Goal: Task Accomplishment & Management: Manage account settings

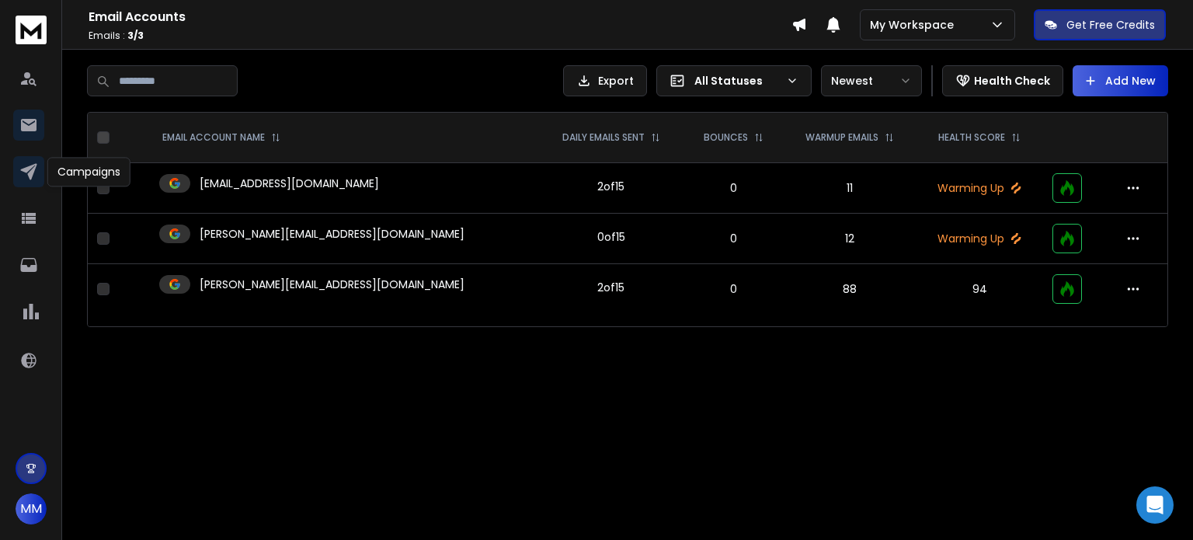
click at [30, 176] on icon at bounding box center [28, 171] width 16 height 16
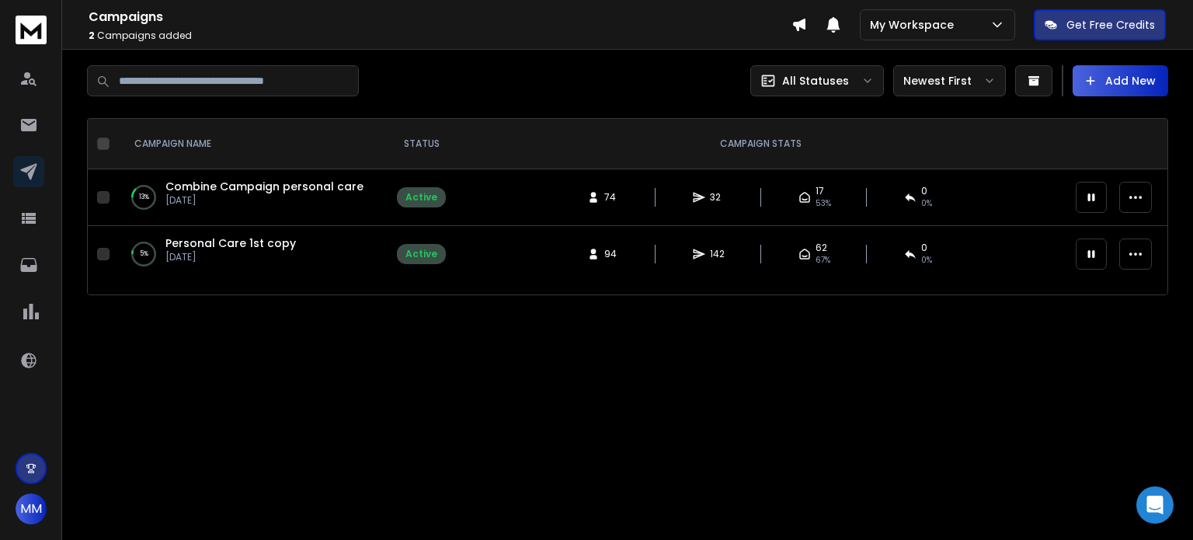
click at [286, 186] on span "Combine Campaign personal care" at bounding box center [264, 187] width 198 height 16
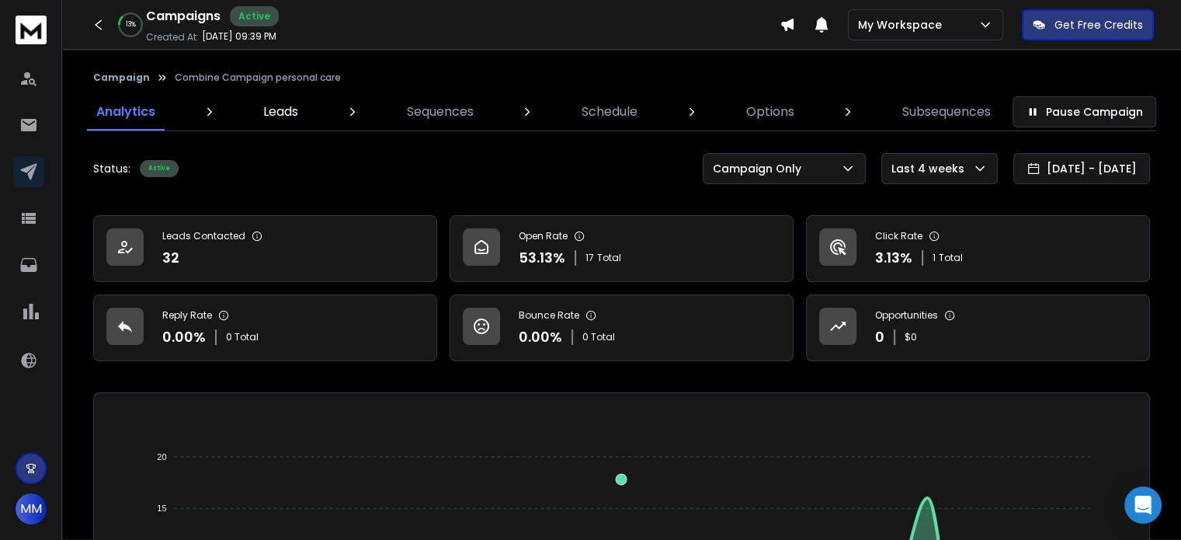
click at [291, 111] on p "Leads" at bounding box center [280, 112] width 35 height 19
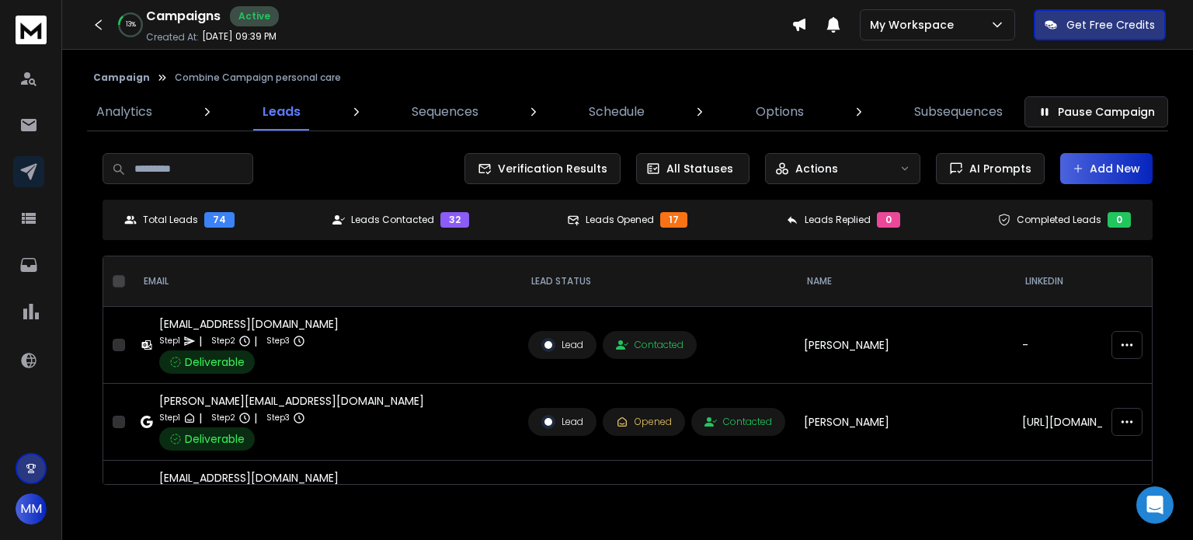
click at [1089, 167] on button "Add New" at bounding box center [1106, 168] width 92 height 31
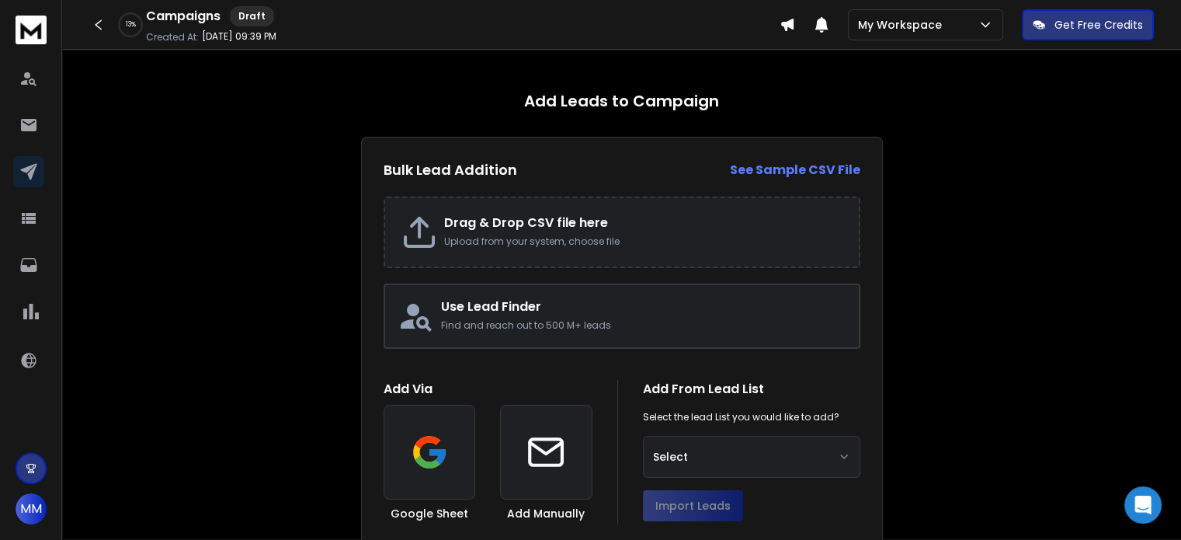
click at [774, 167] on strong "See Sample CSV File" at bounding box center [795, 170] width 130 height 18
click at [102, 29] on icon at bounding box center [99, 25] width 14 height 14
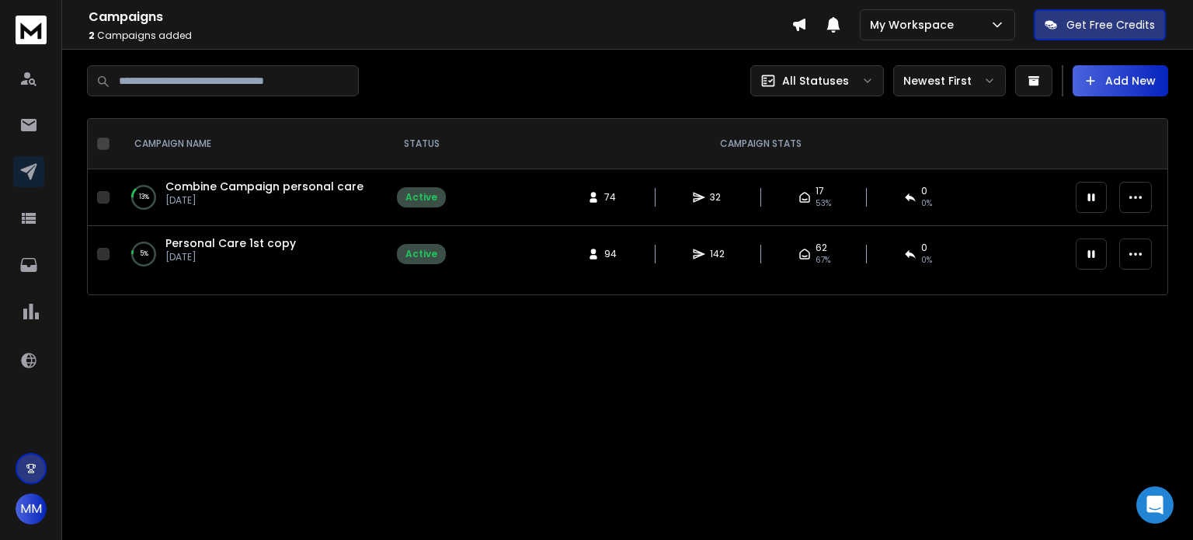
click at [319, 179] on span "Combine Campaign personal care" at bounding box center [264, 187] width 198 height 16
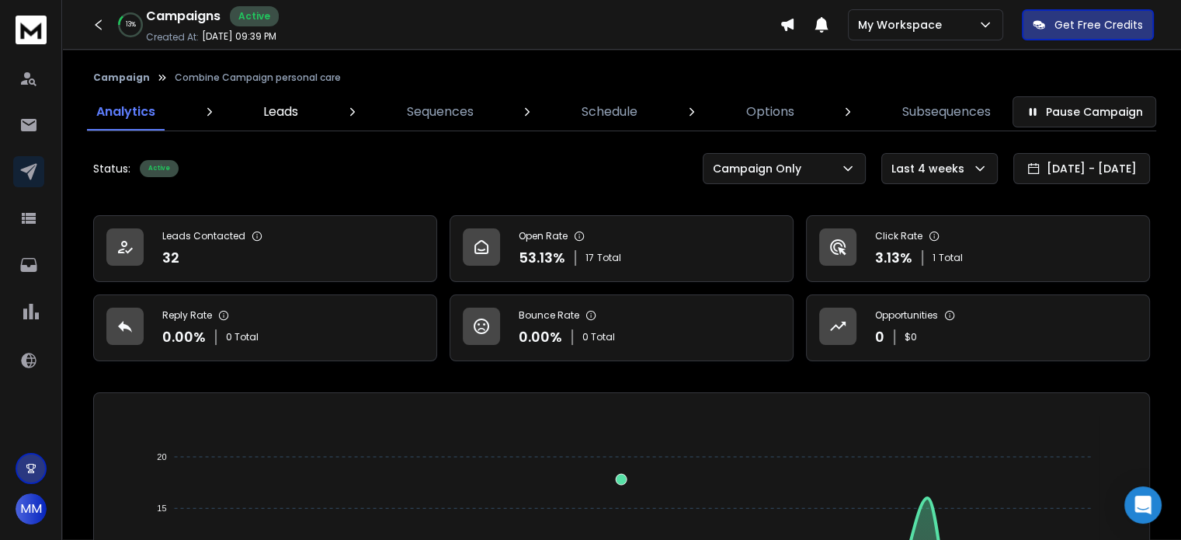
click at [286, 112] on p "Leads" at bounding box center [280, 112] width 35 height 19
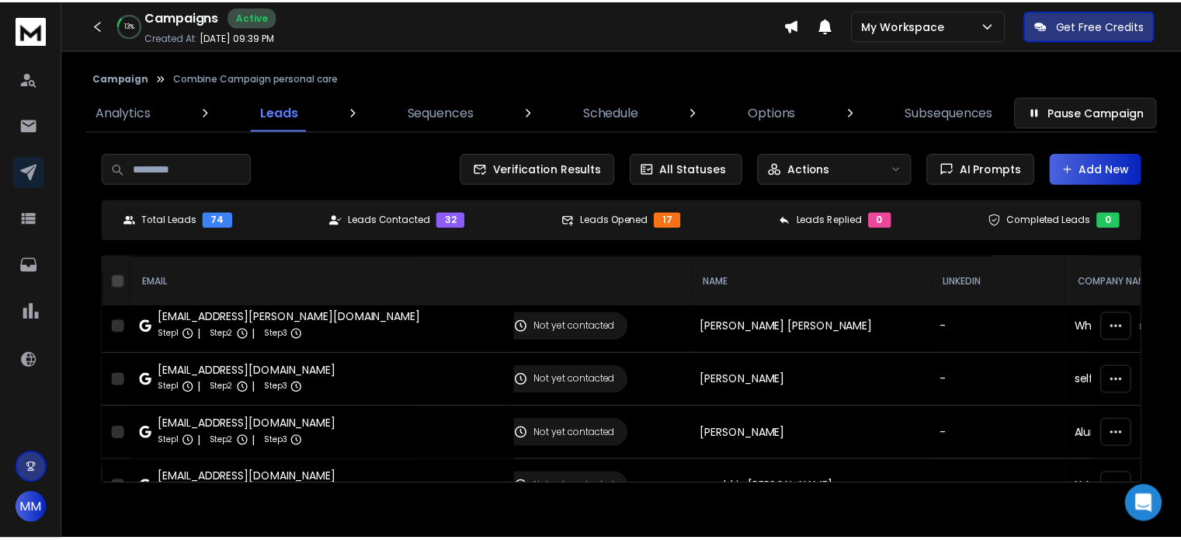
scroll to position [4720, 97]
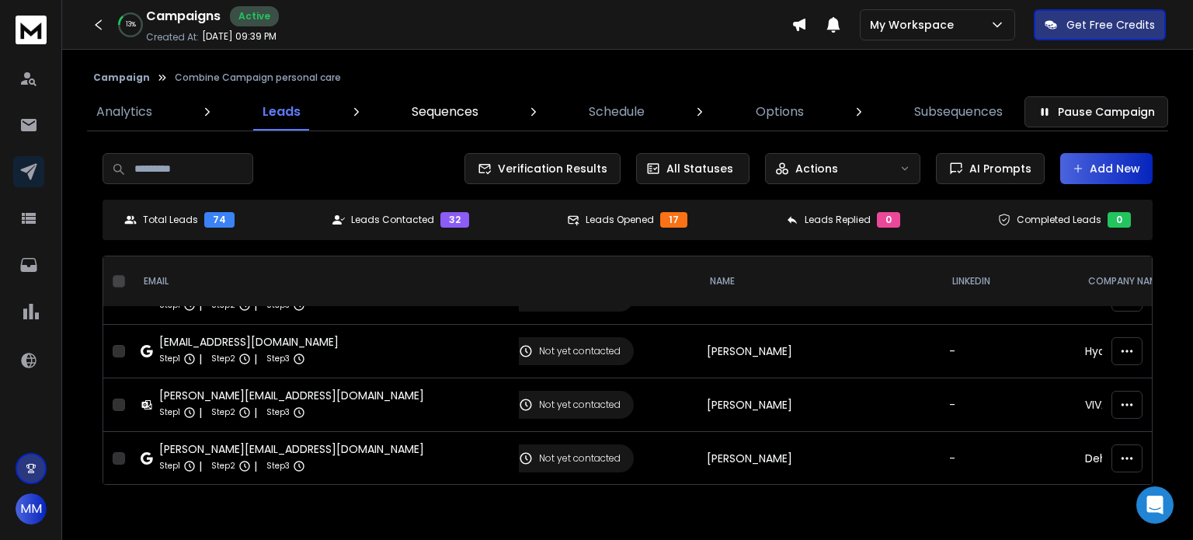
click at [454, 113] on p "Sequences" at bounding box center [445, 112] width 67 height 19
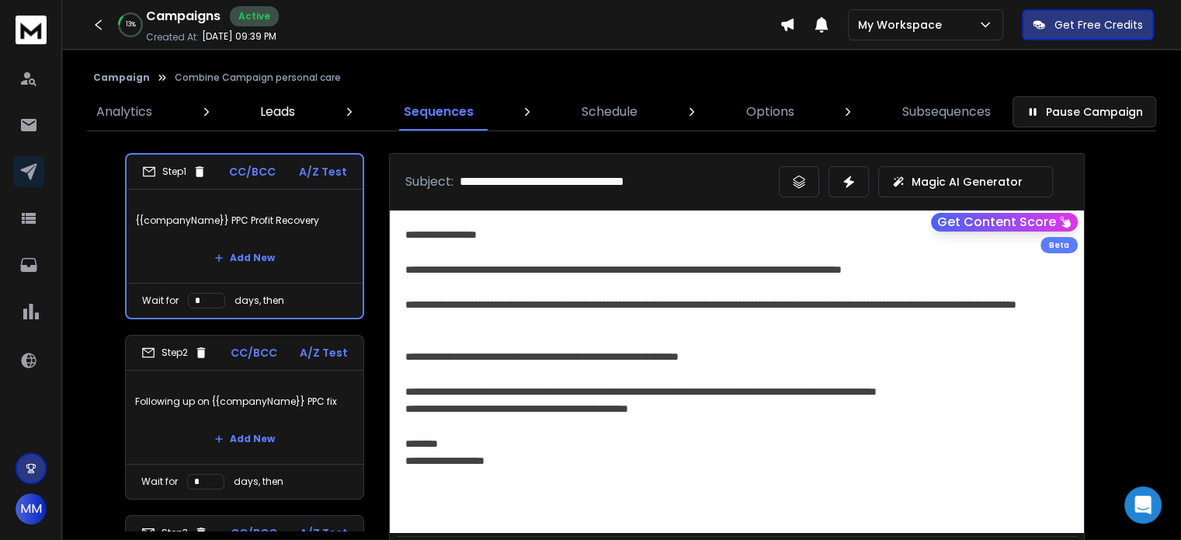
click at [280, 112] on p "Leads" at bounding box center [277, 112] width 35 height 19
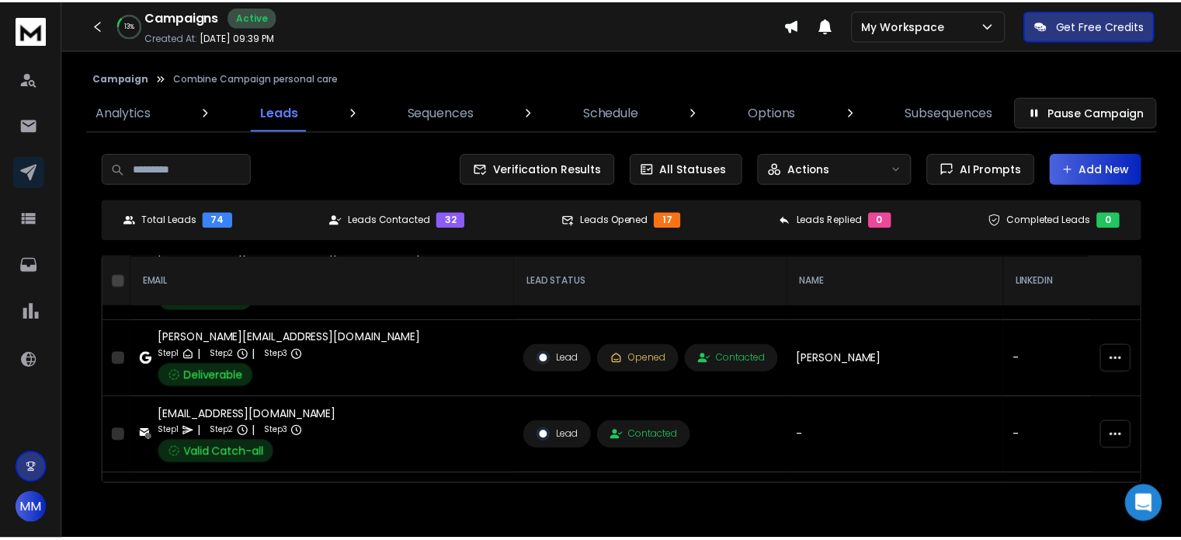
scroll to position [932, 0]
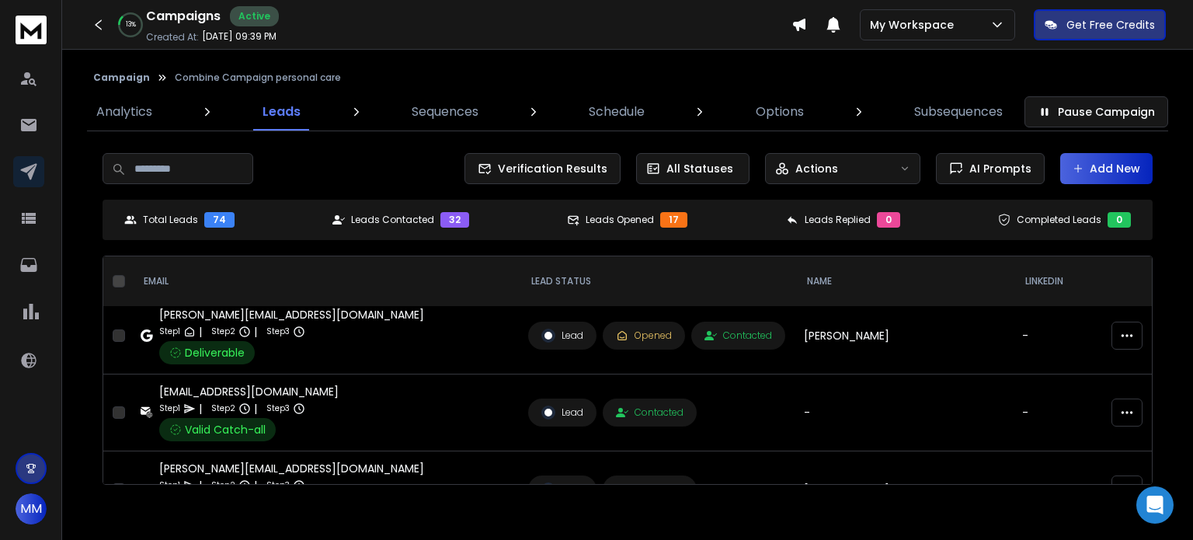
click at [1097, 169] on button "Add New" at bounding box center [1106, 168] width 92 height 31
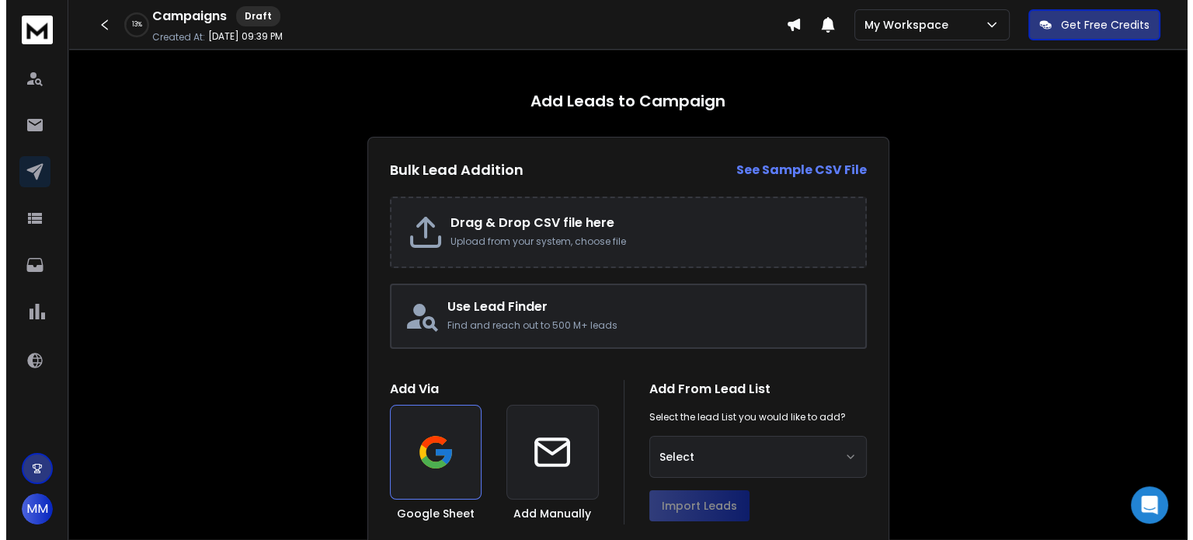
scroll to position [5, 0]
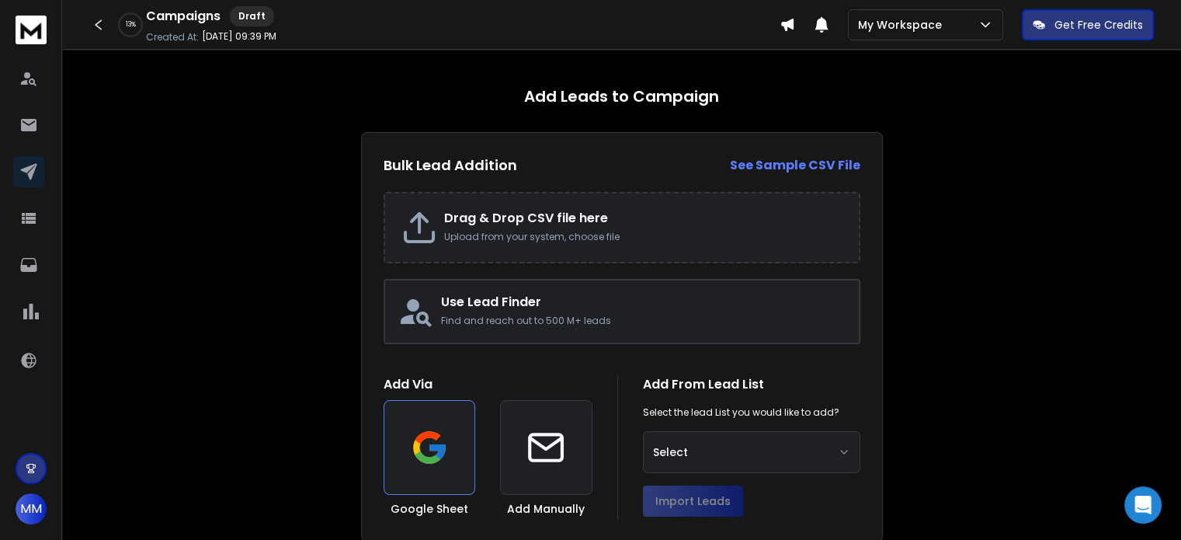
click at [439, 451] on icon at bounding box center [438, 452] width 16 height 16
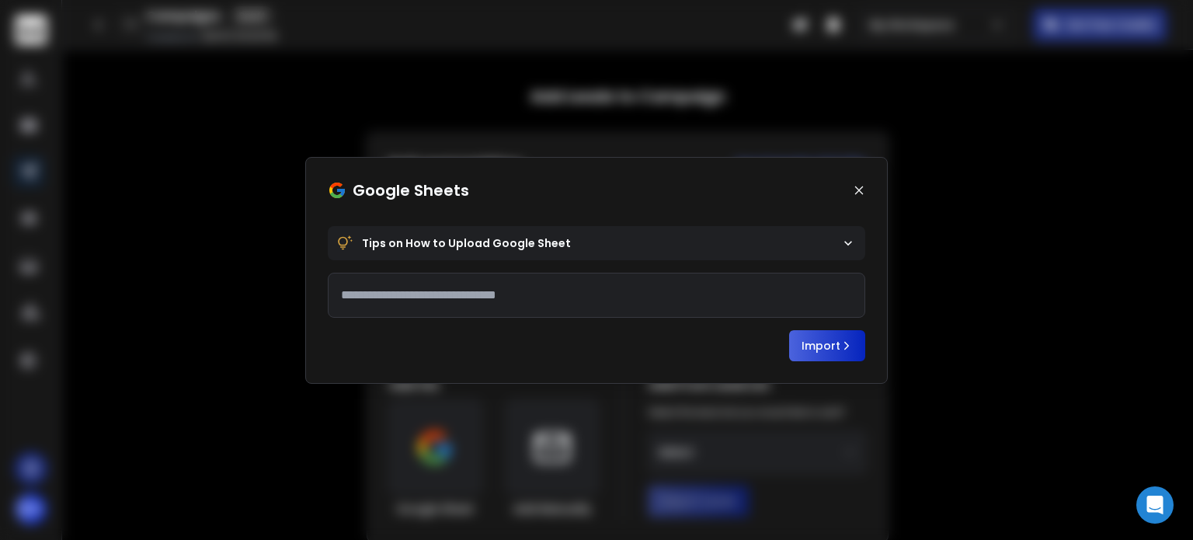
click at [860, 190] on icon at bounding box center [859, 190] width 9 height 9
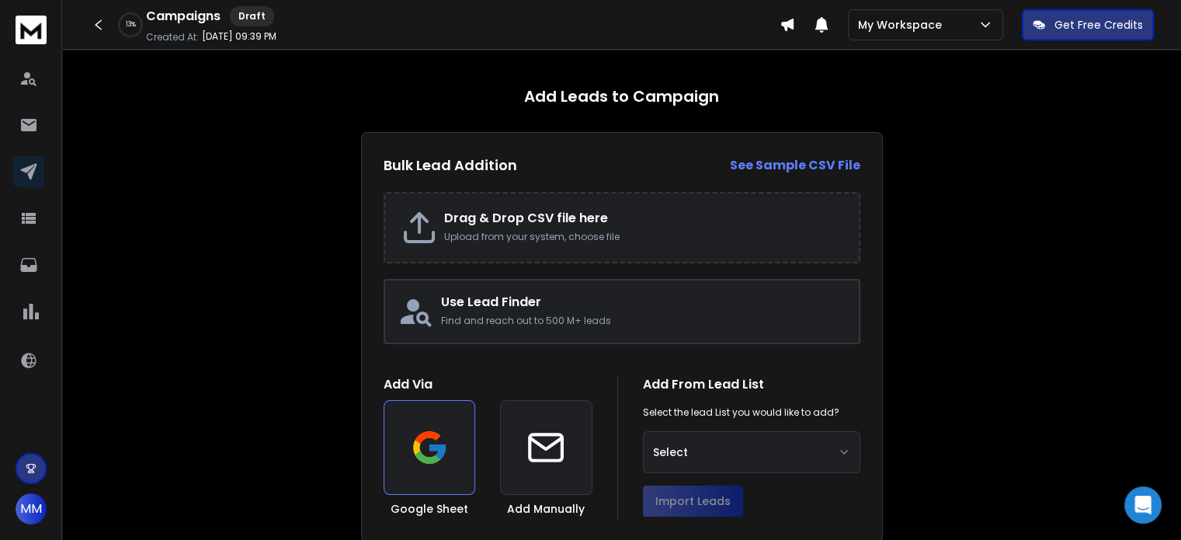
click at [432, 440] on icon at bounding box center [429, 447] width 39 height 47
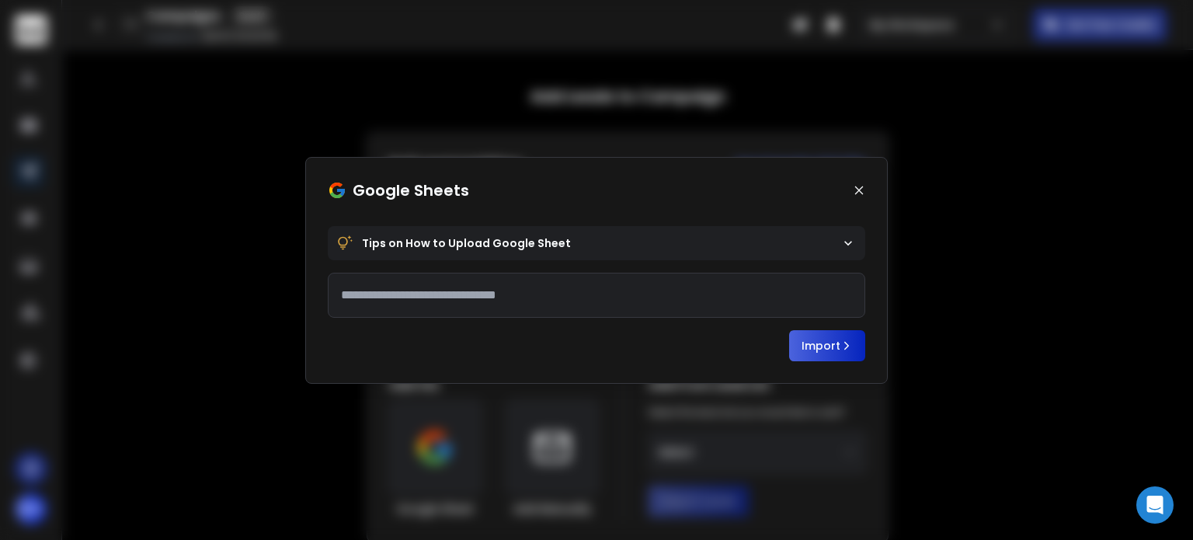
click at [517, 291] on input at bounding box center [597, 295] width 538 height 45
paste input "**********"
type input "**********"
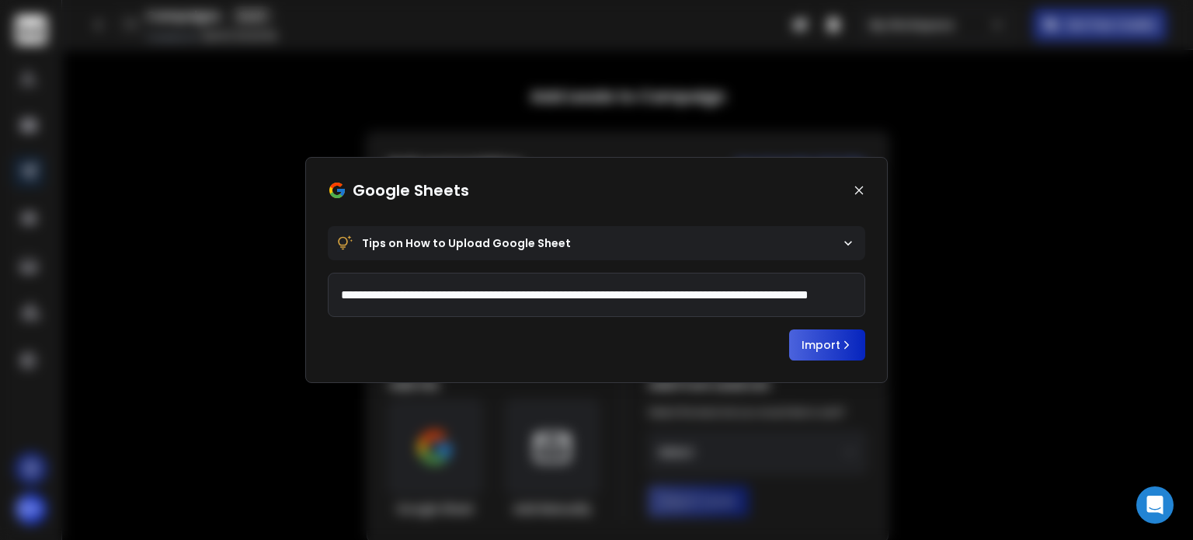
click at [826, 343] on button "Import" at bounding box center [827, 344] width 76 height 31
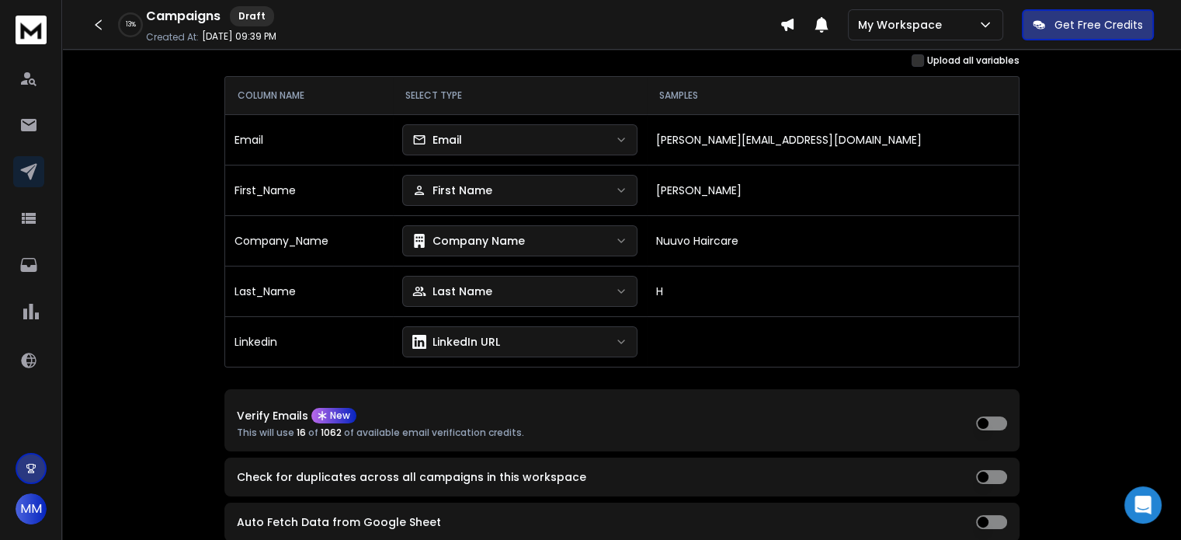
scroll to position [193, 0]
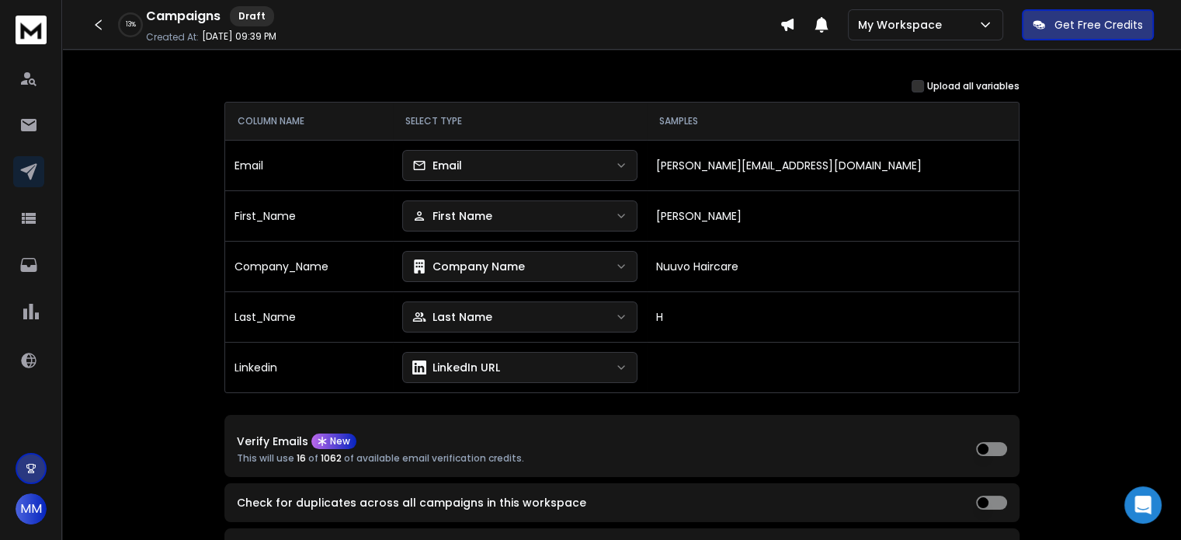
click at [918, 92] on button "Upload all variables" at bounding box center [918, 86] width 12 height 12
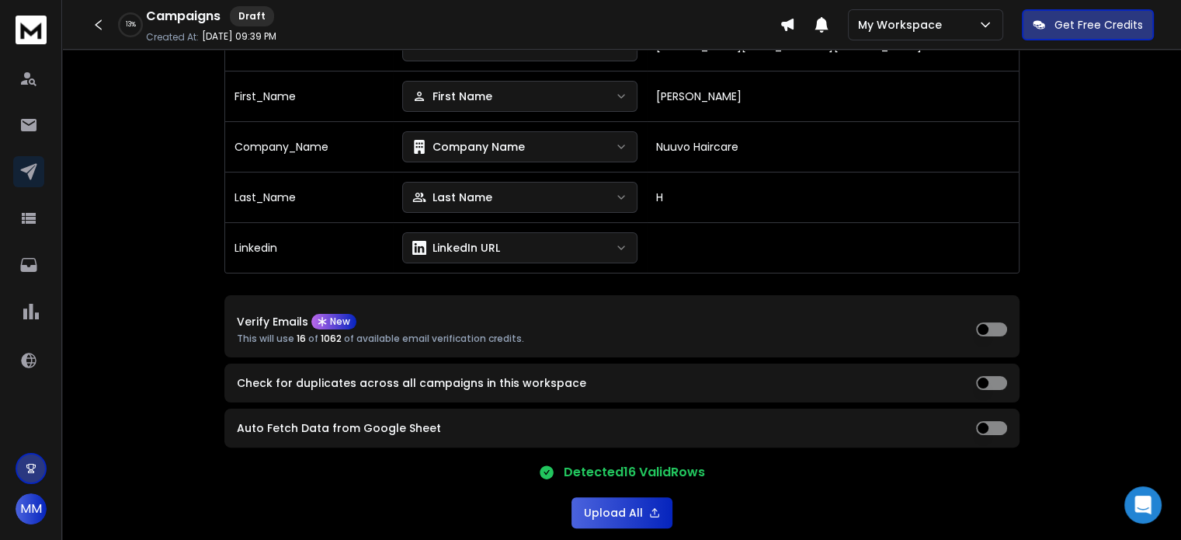
scroll to position [349, 0]
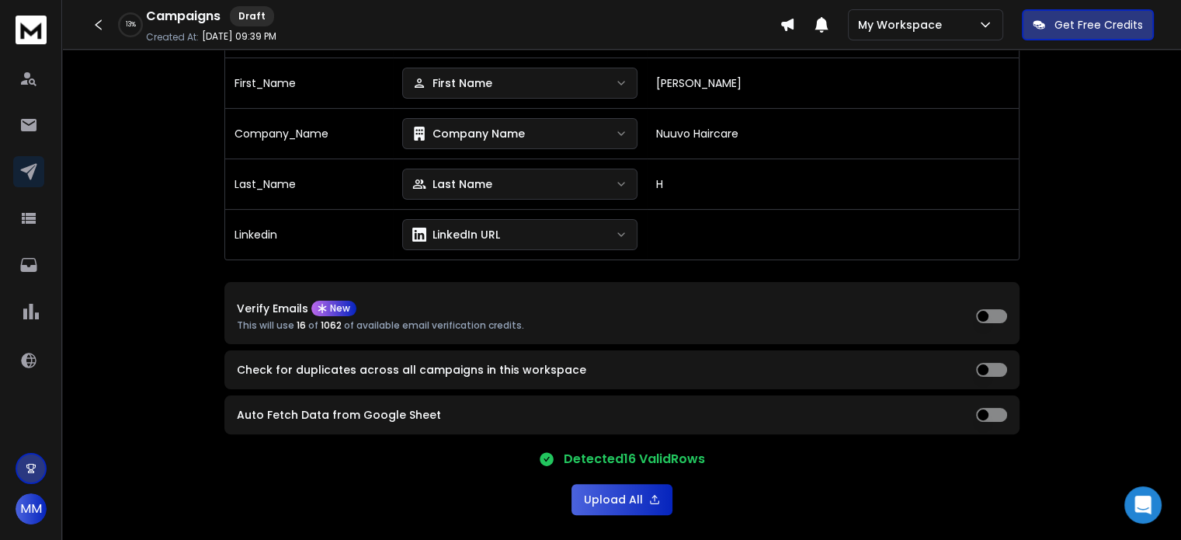
click at [613, 499] on button "Upload All" at bounding box center [622, 499] width 101 height 31
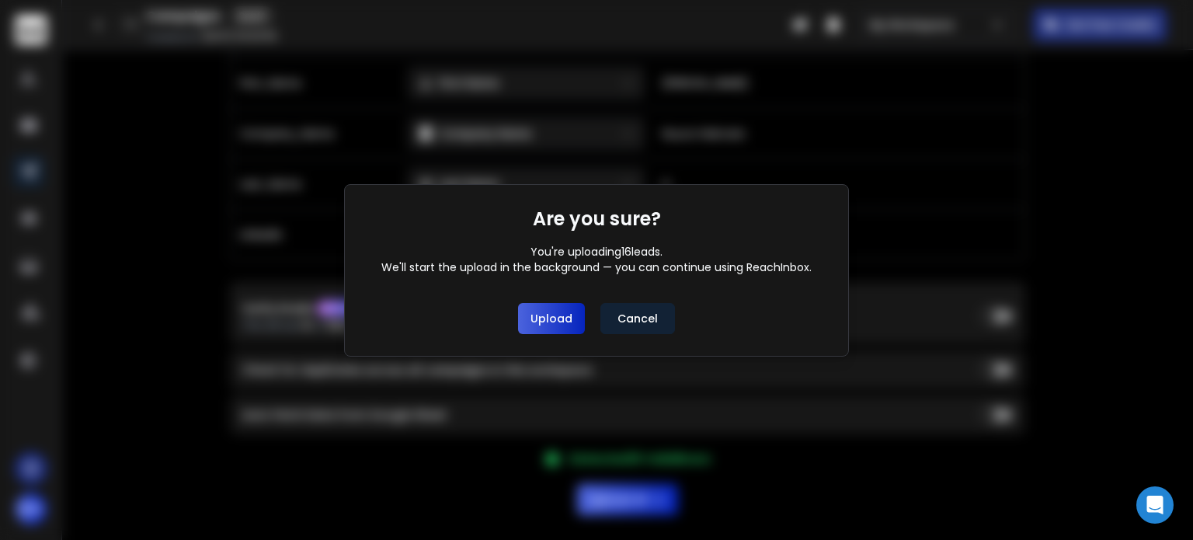
click at [554, 319] on button "Upload" at bounding box center [551, 318] width 67 height 31
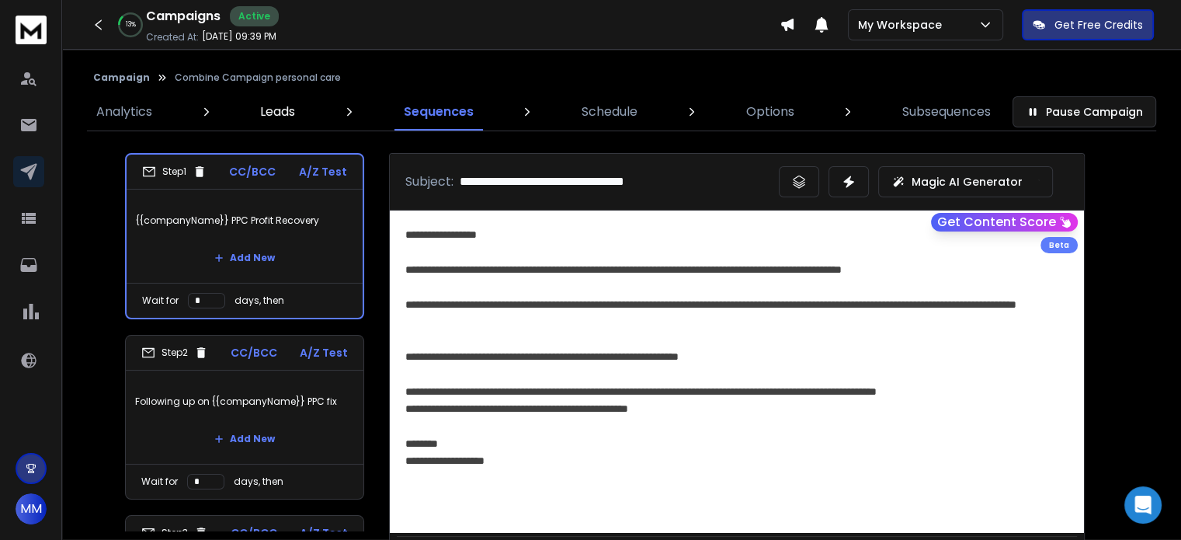
click at [281, 114] on p "Leads" at bounding box center [277, 112] width 35 height 19
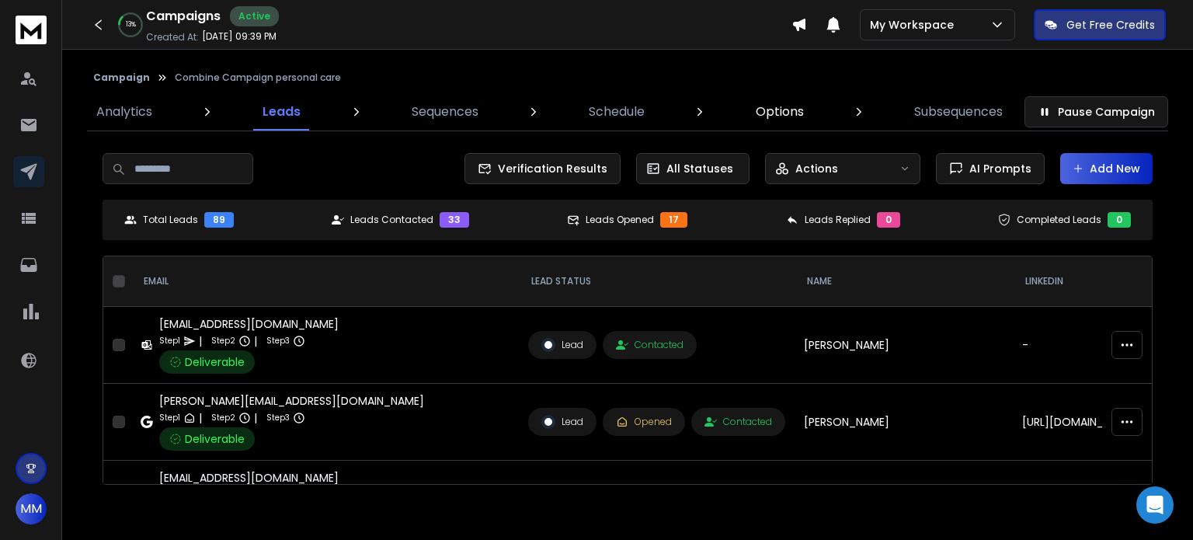
click at [790, 108] on p "Options" at bounding box center [780, 112] width 48 height 19
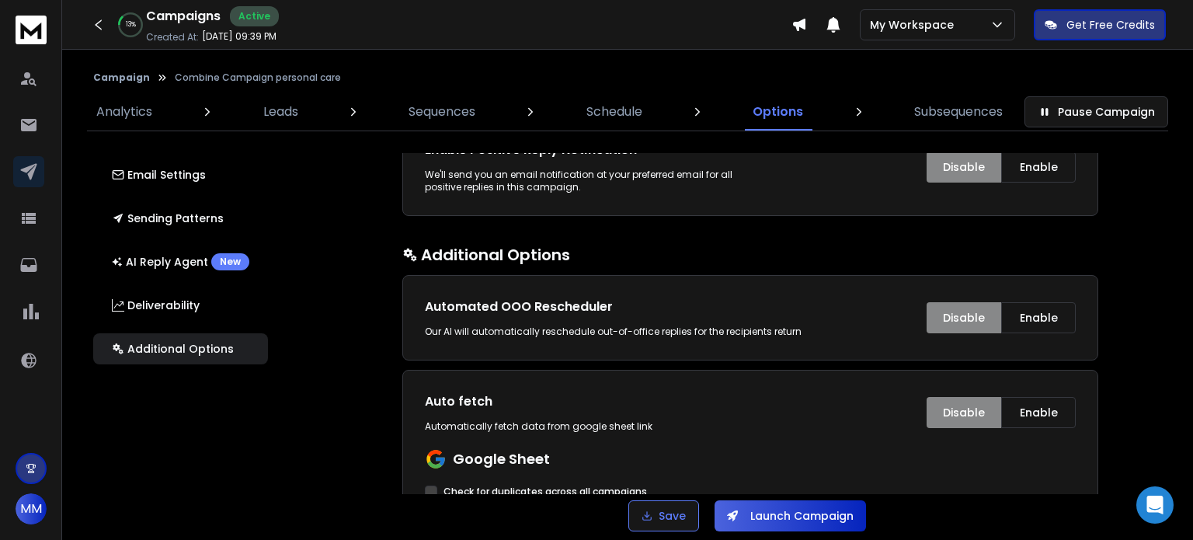
scroll to position [2719, 0]
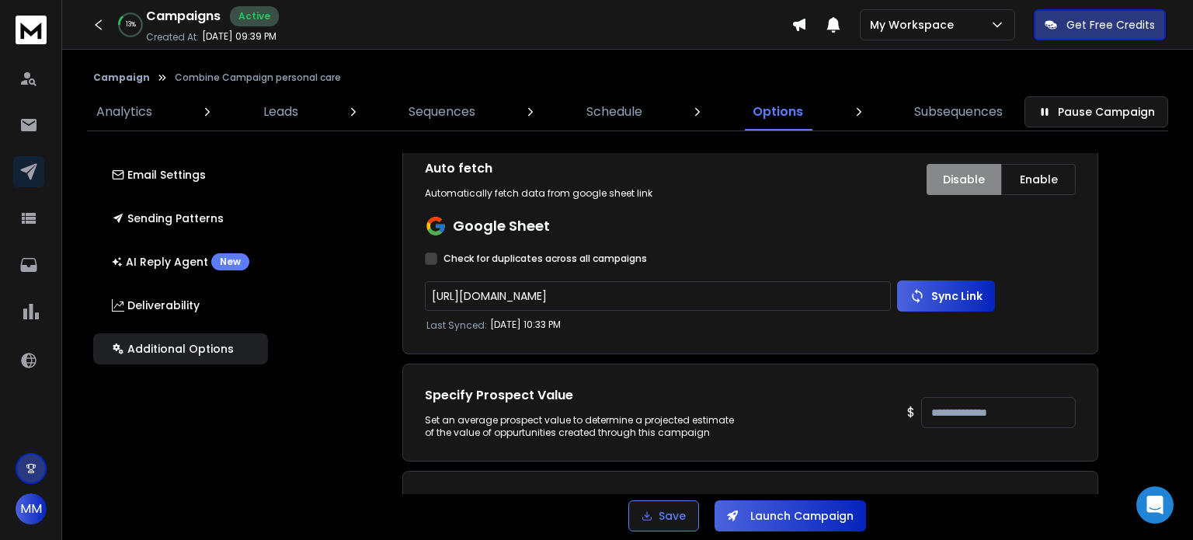
click at [547, 288] on link "[URL][DOMAIN_NAME]" at bounding box center [489, 296] width 115 height 16
click at [920, 280] on button "Sync Link" at bounding box center [946, 295] width 98 height 31
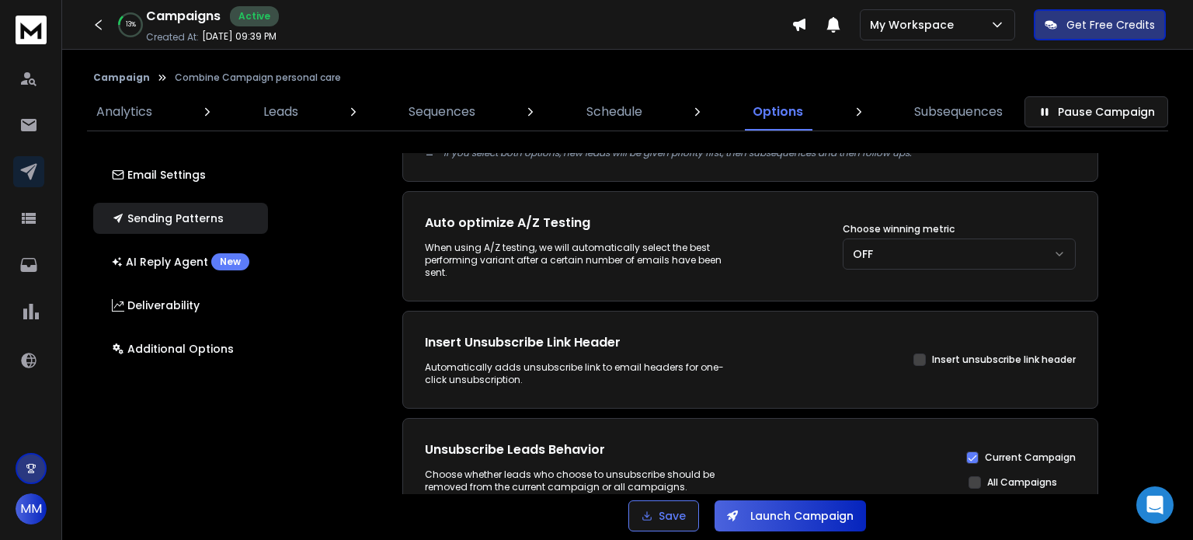
scroll to position [790, 0]
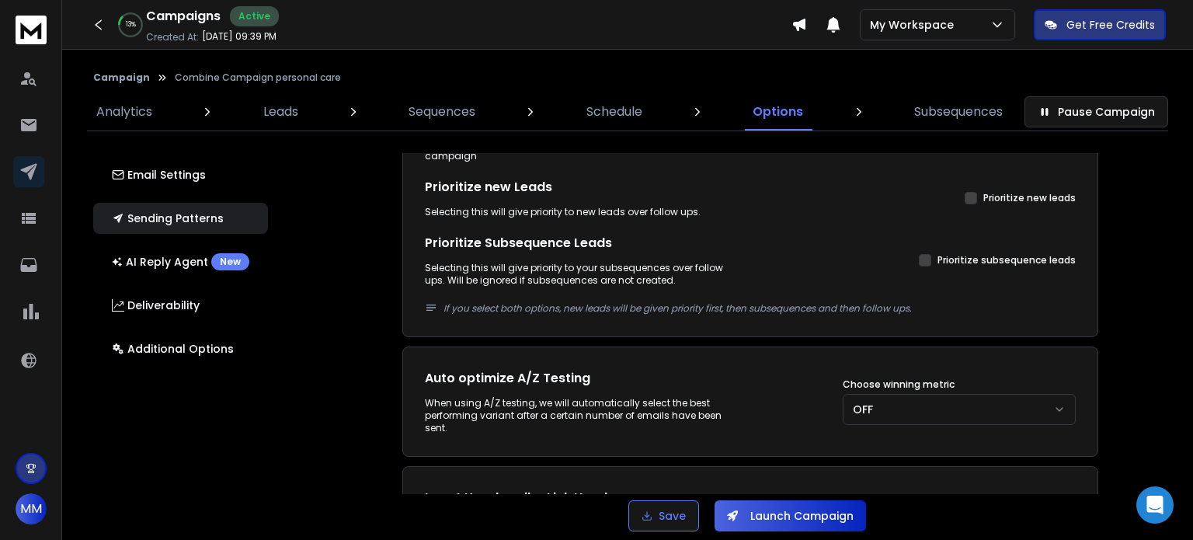
click at [1053, 405] on icon "button" at bounding box center [1059, 409] width 12 height 12
click at [1128, 353] on div "Email Accounts Accounts to Use Select one or more accounts to send emails from …" at bounding box center [760, 323] width 934 height 341
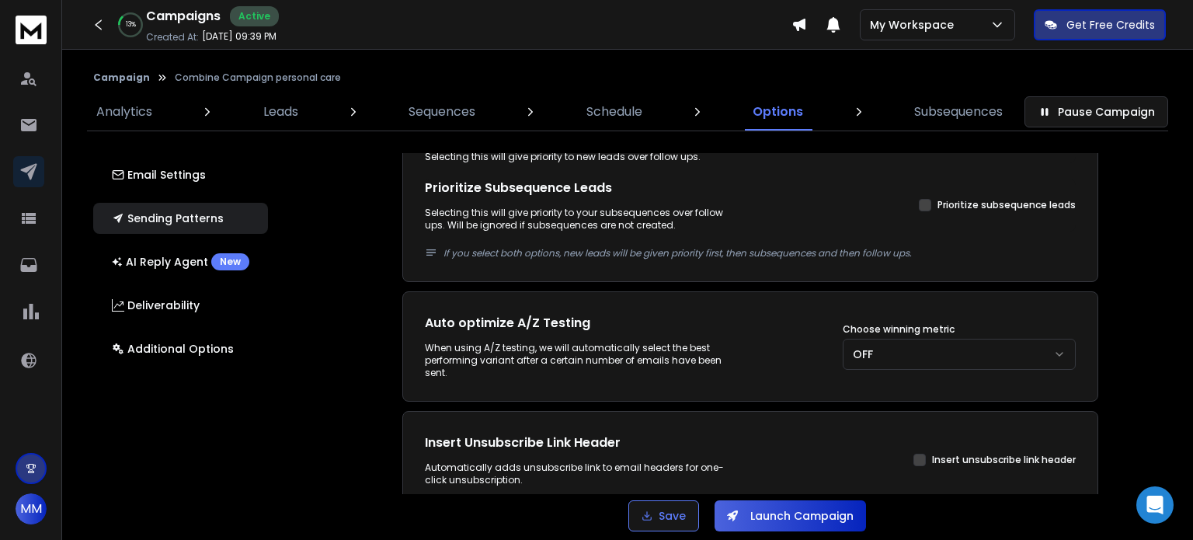
scroll to position [945, 0]
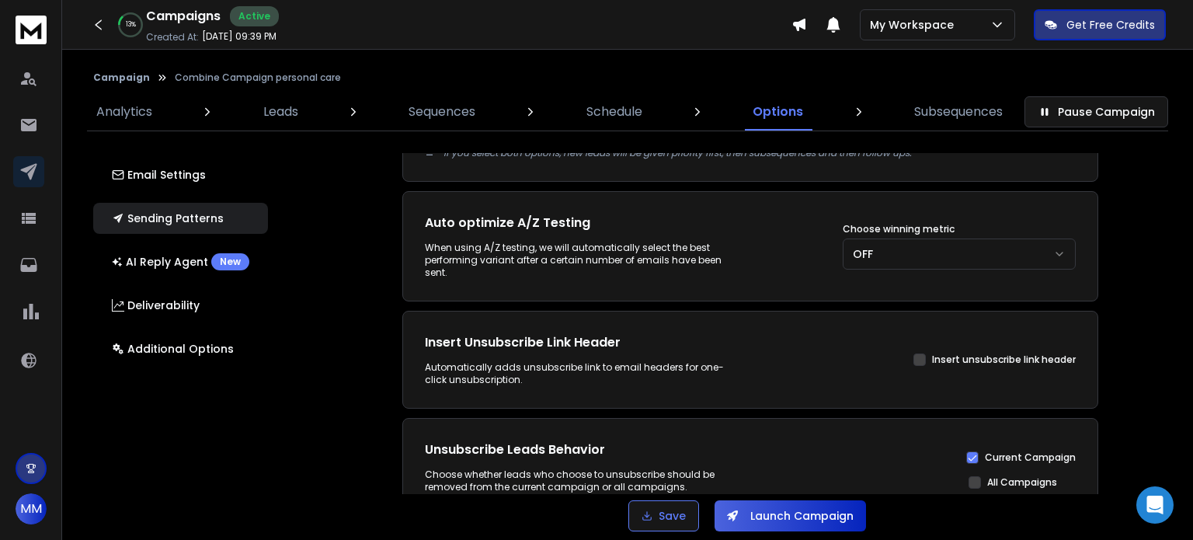
click at [1053, 250] on icon "button" at bounding box center [1059, 254] width 12 height 12
click at [1056, 252] on icon "button" at bounding box center [1059, 253] width 6 height 3
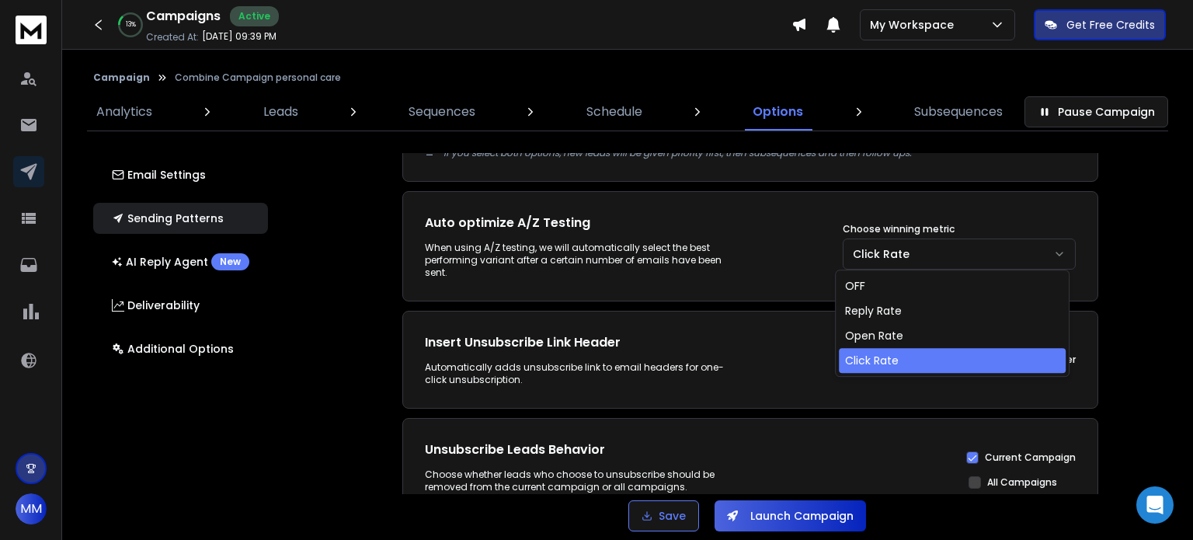
select select "***"
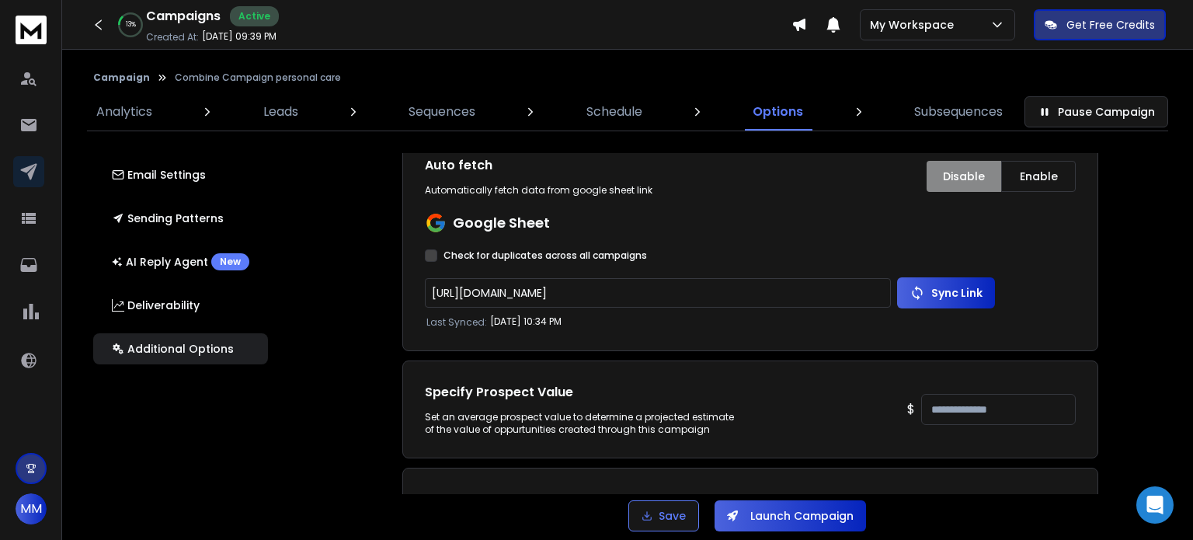
scroll to position [2732, 0]
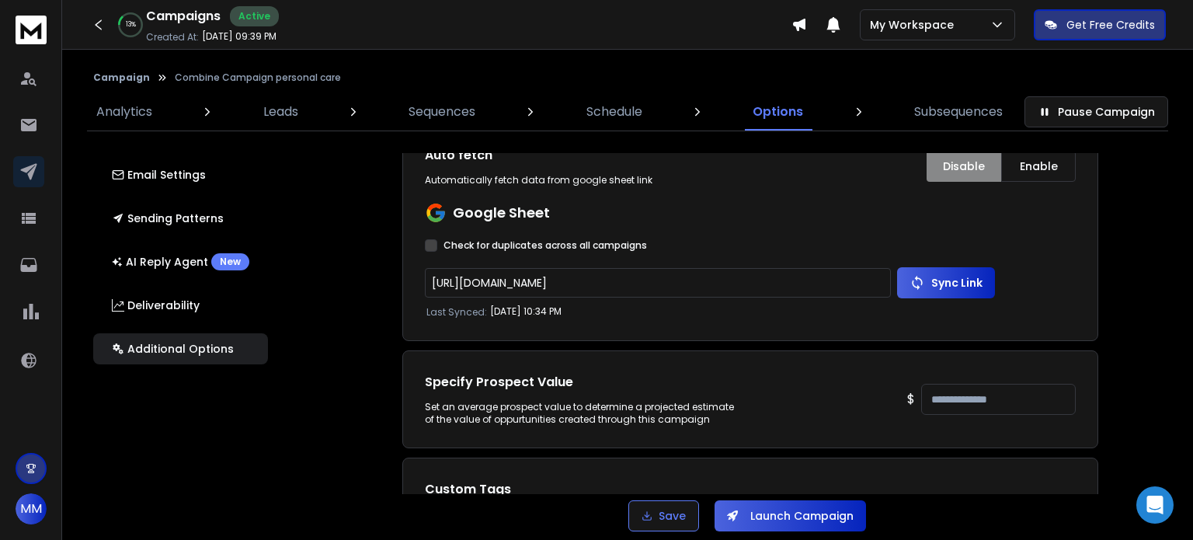
click at [807, 517] on button "Launch Campaign" at bounding box center [790, 515] width 151 height 31
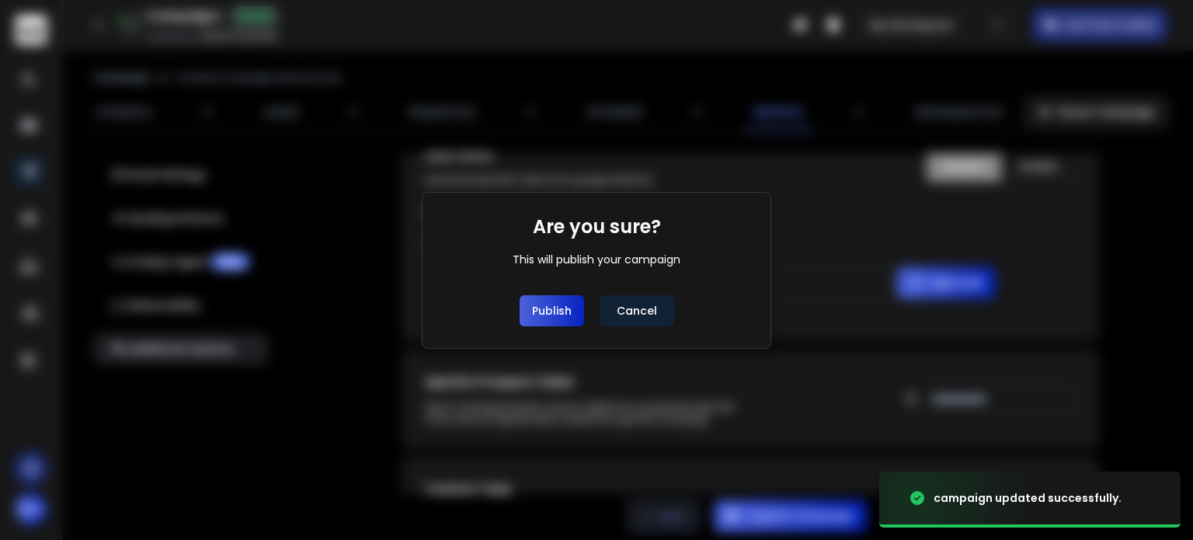
click at [565, 311] on button "Publish" at bounding box center [552, 310] width 64 height 31
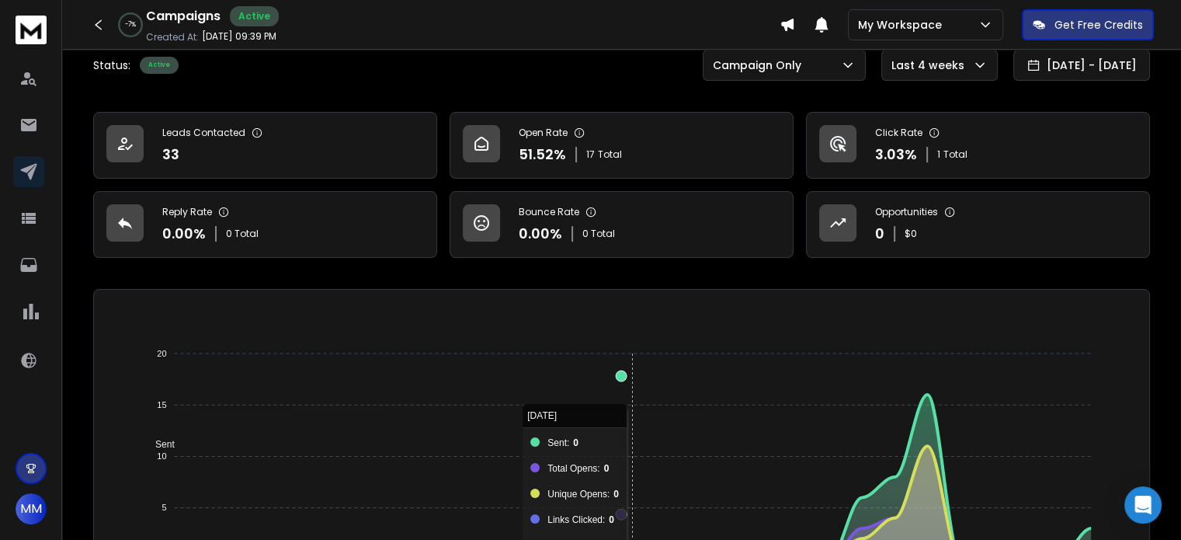
scroll to position [78, 0]
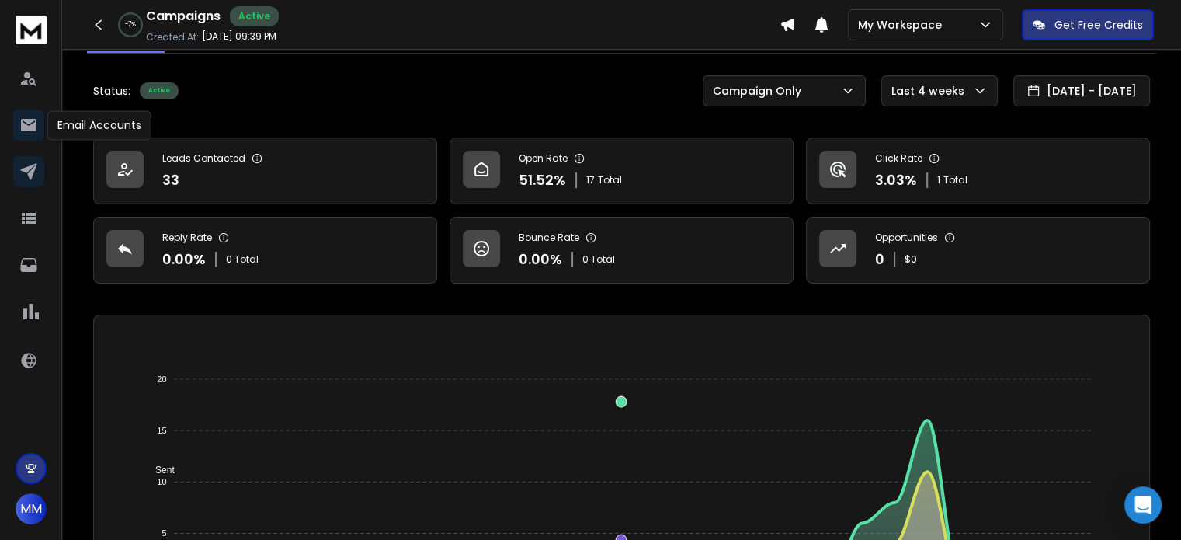
click at [36, 119] on icon at bounding box center [28, 125] width 19 height 19
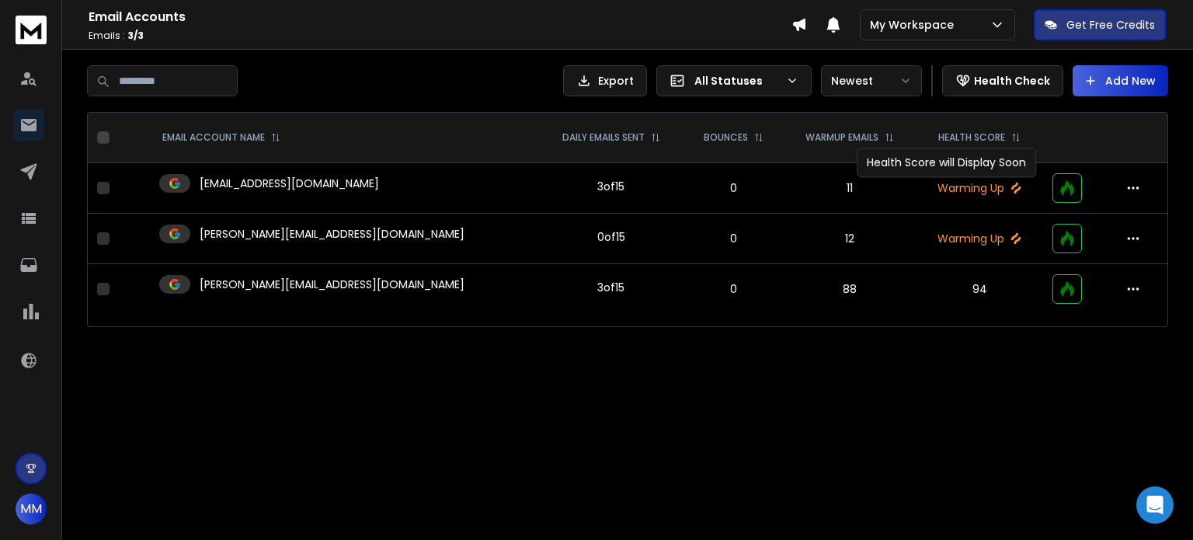
click at [948, 190] on p "Warming Up" at bounding box center [980, 188] width 108 height 16
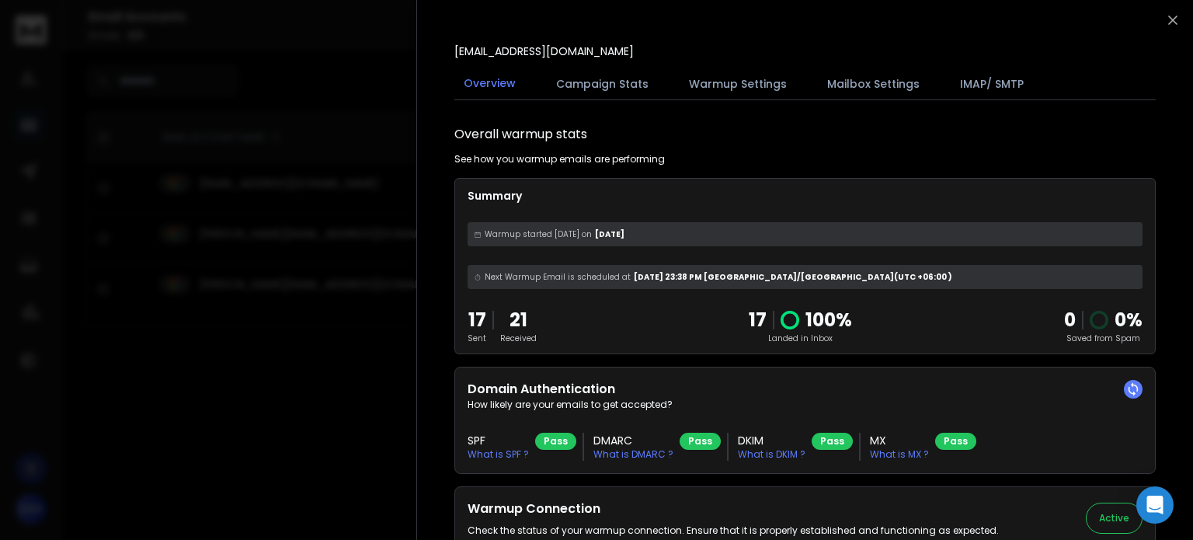
click at [617, 74] on button "Campaign Stats" at bounding box center [602, 84] width 111 height 34
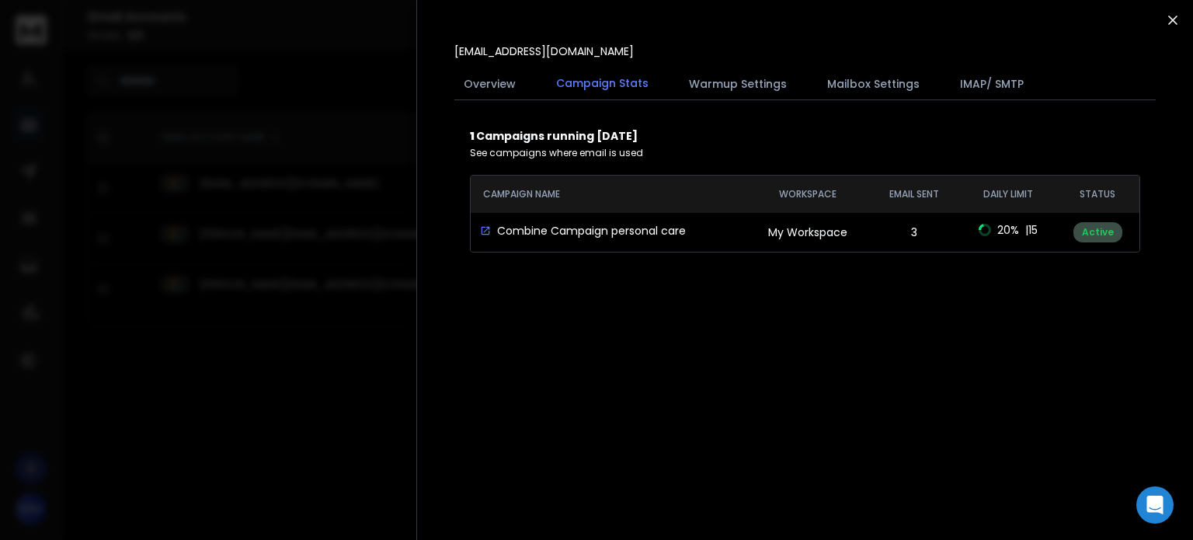
click at [1170, 23] on icon "button" at bounding box center [1173, 20] width 16 height 16
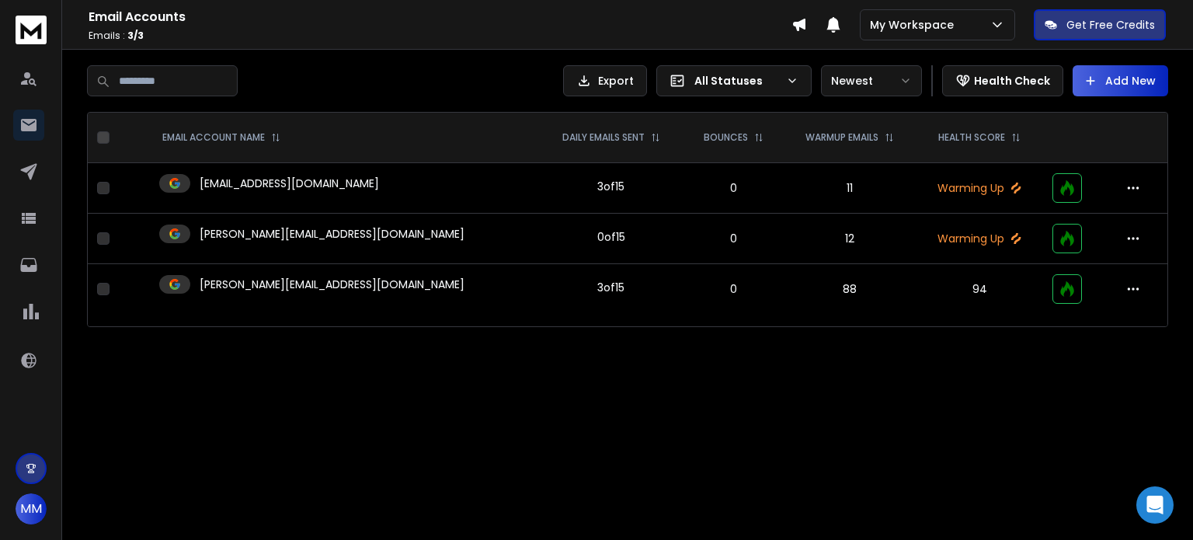
click at [950, 288] on td "94" at bounding box center [980, 289] width 127 height 50
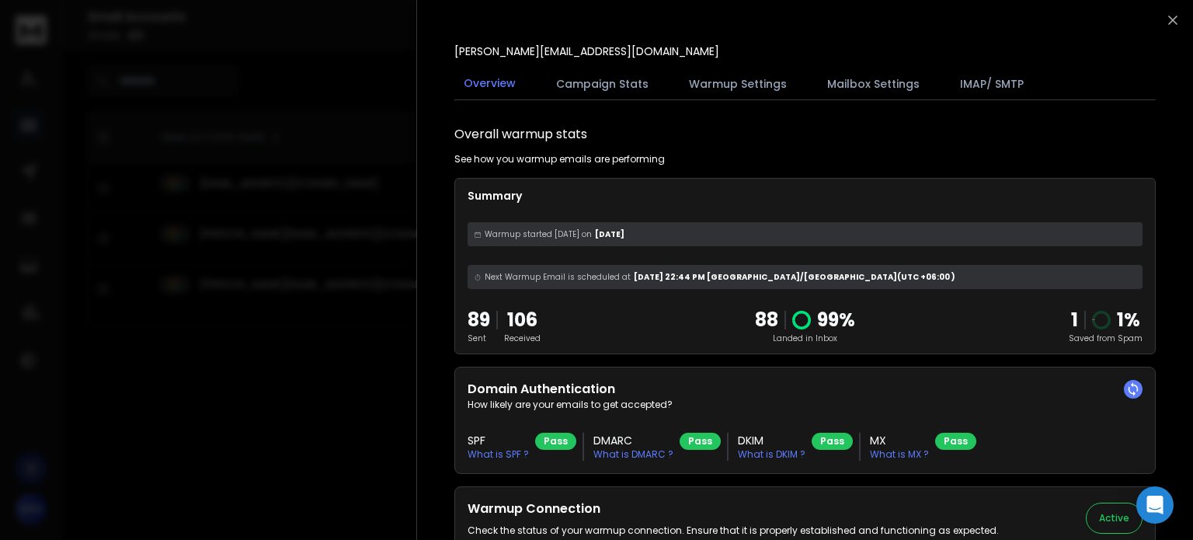
click at [619, 75] on button "Campaign Stats" at bounding box center [602, 84] width 111 height 34
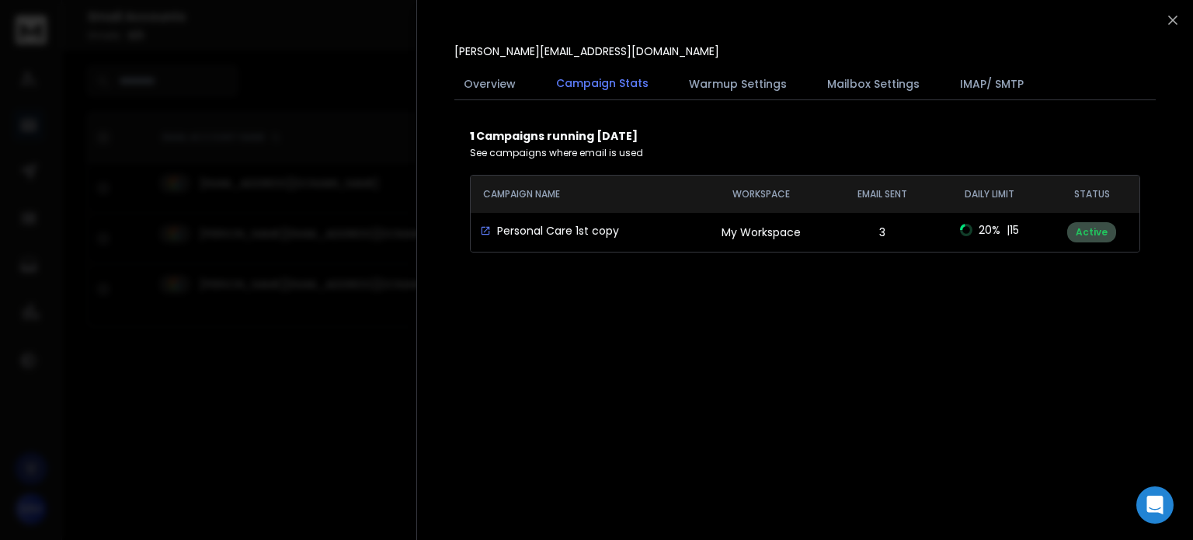
click at [757, 77] on button "Warmup Settings" at bounding box center [738, 84] width 117 height 34
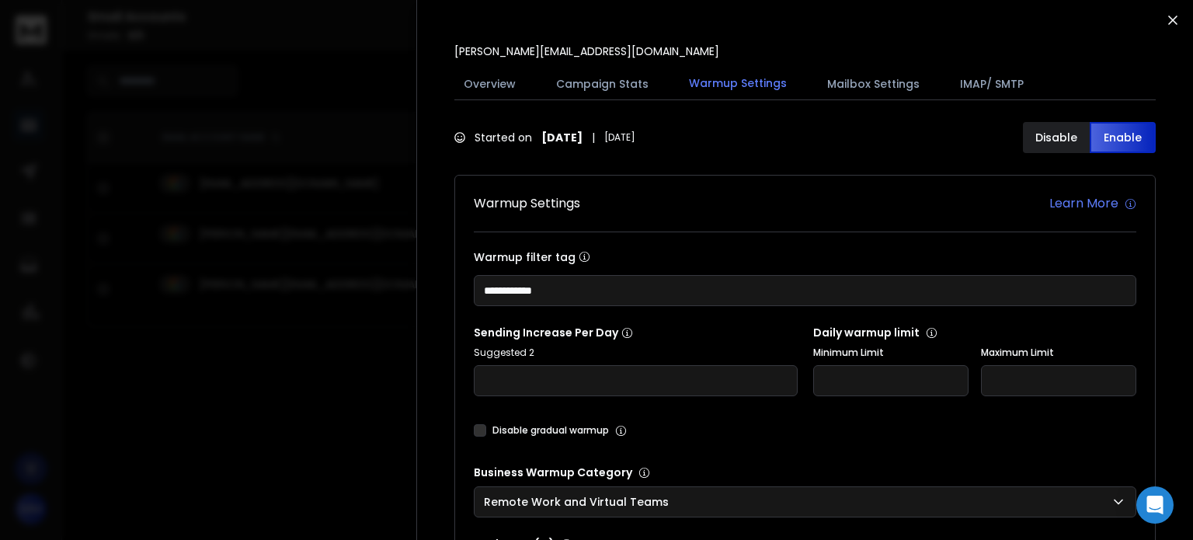
click at [1170, 19] on icon "button" at bounding box center [1173, 20] width 16 height 16
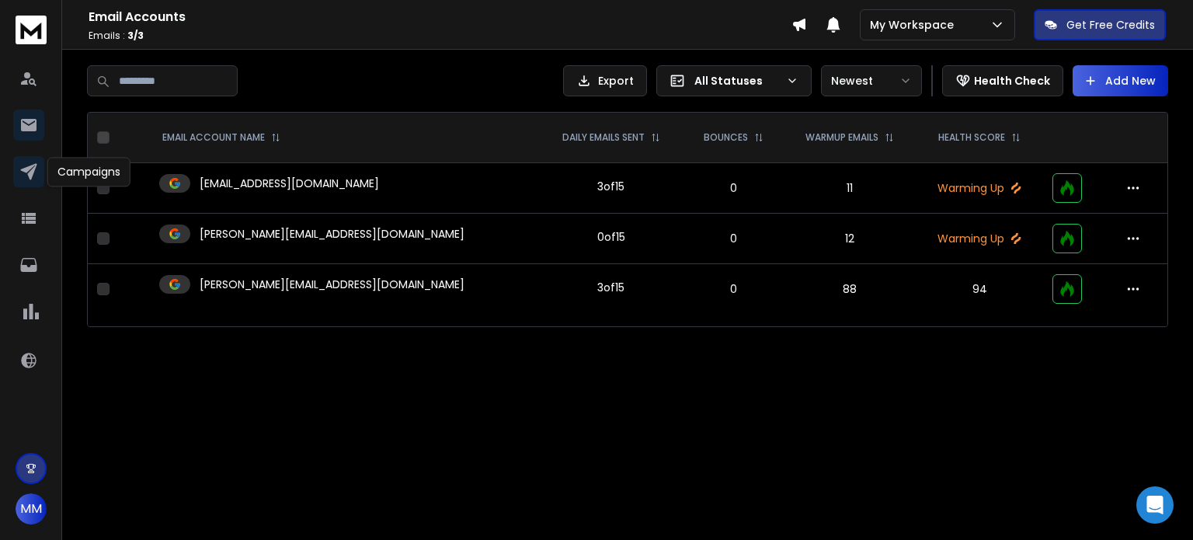
click at [23, 161] on link at bounding box center [28, 171] width 31 height 31
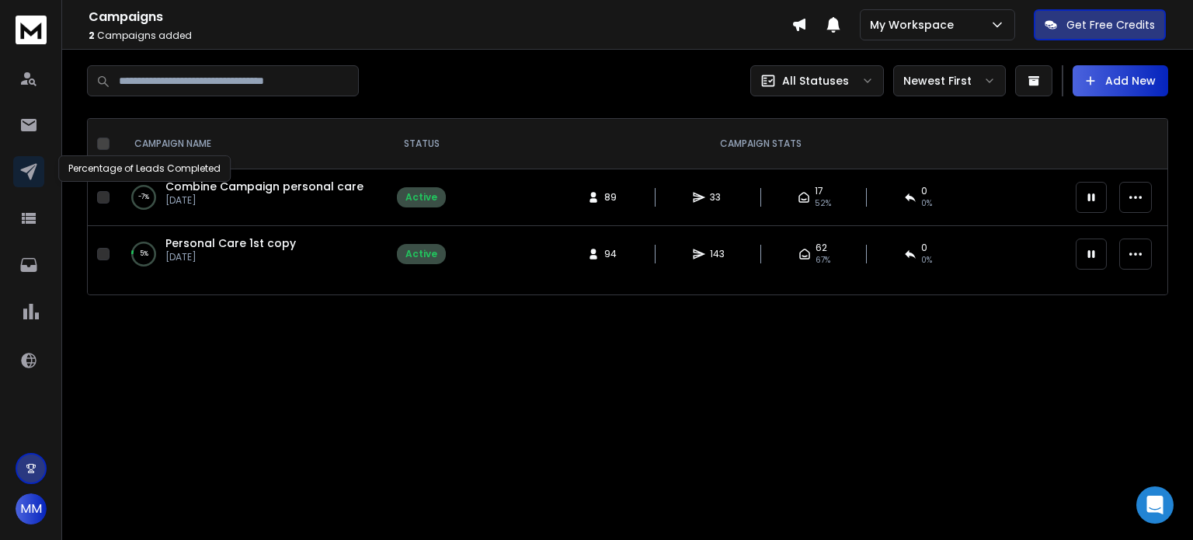
click at [141, 200] on p "-7 %" at bounding box center [143, 198] width 11 height 16
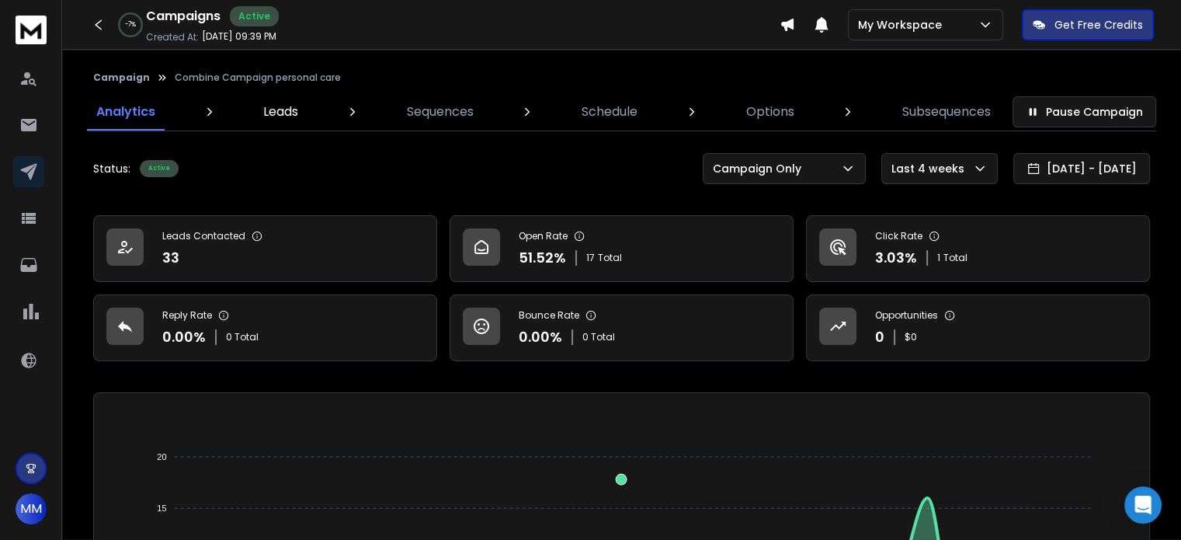
click at [281, 114] on p "Leads" at bounding box center [280, 112] width 35 height 19
